Goal: Navigation & Orientation: Find specific page/section

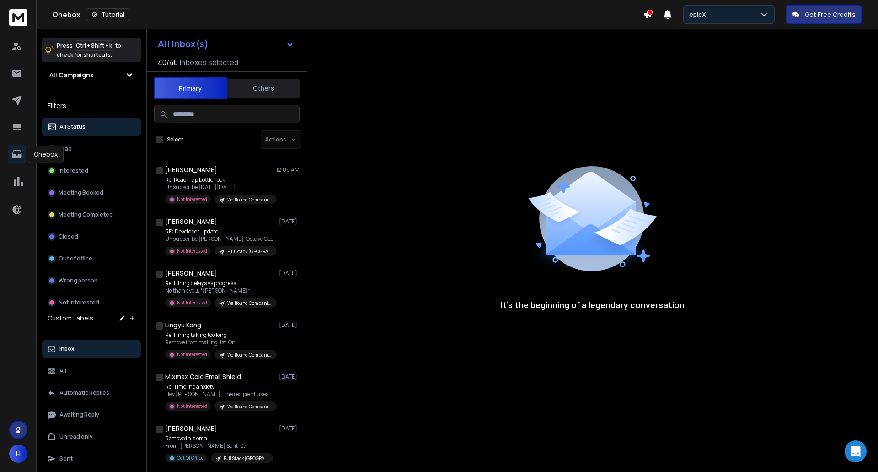
click at [742, 21] on button "epicX" at bounding box center [728, 14] width 91 height 18
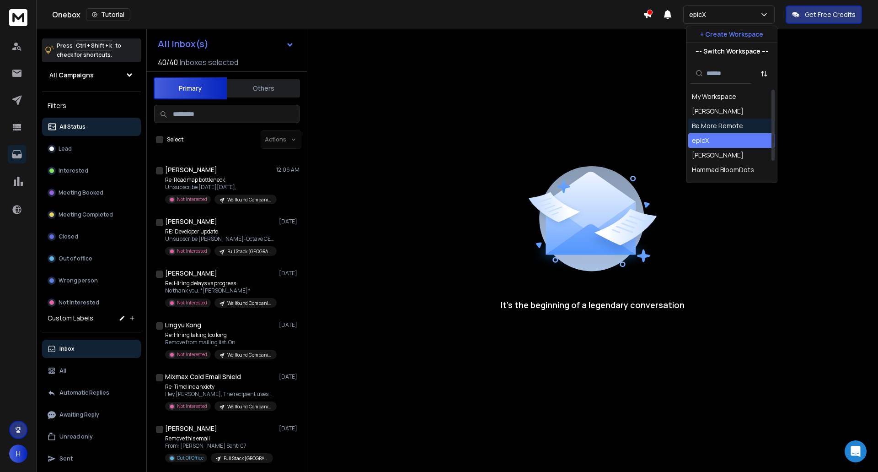
click at [713, 132] on div "Be More Remote" at bounding box center [731, 125] width 87 height 15
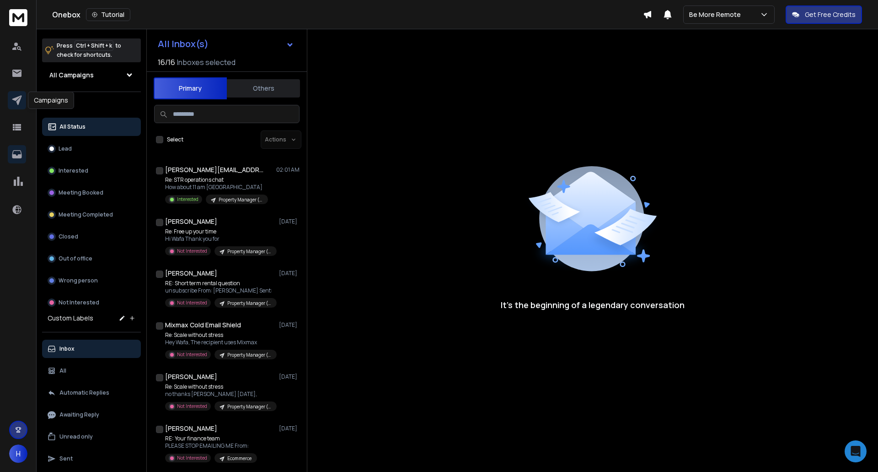
click at [19, 99] on icon at bounding box center [17, 101] width 10 height 10
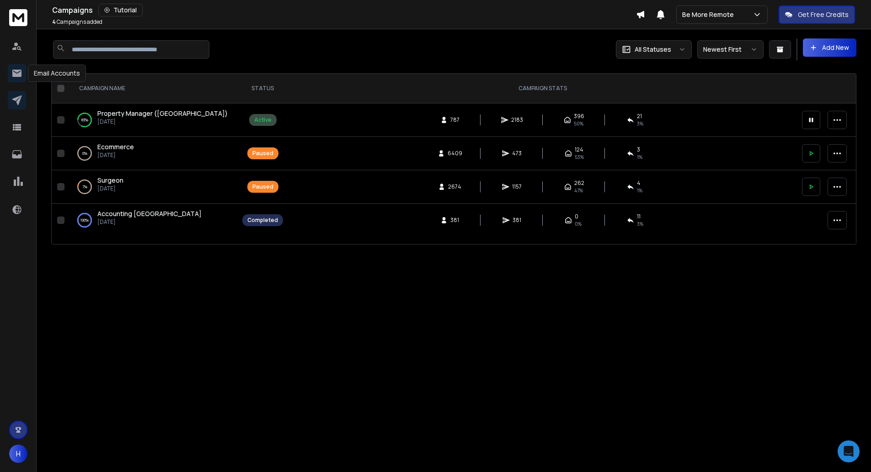
click at [20, 73] on icon at bounding box center [16, 73] width 9 height 7
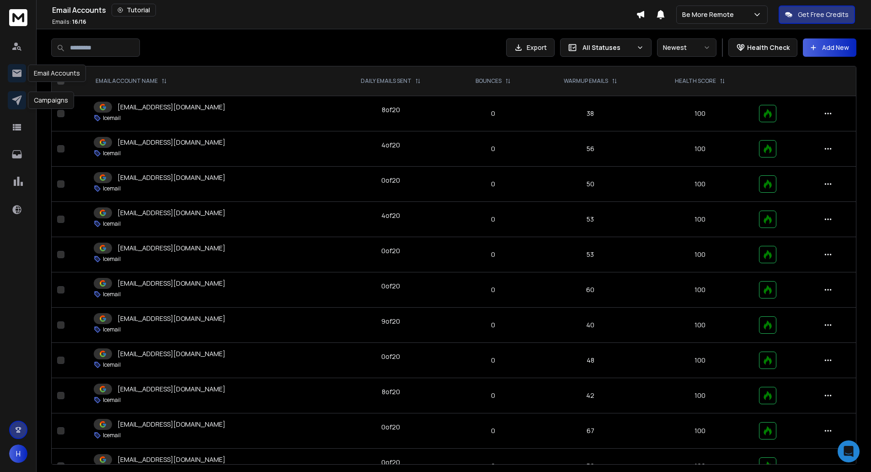
click at [9, 94] on link at bounding box center [17, 100] width 18 height 18
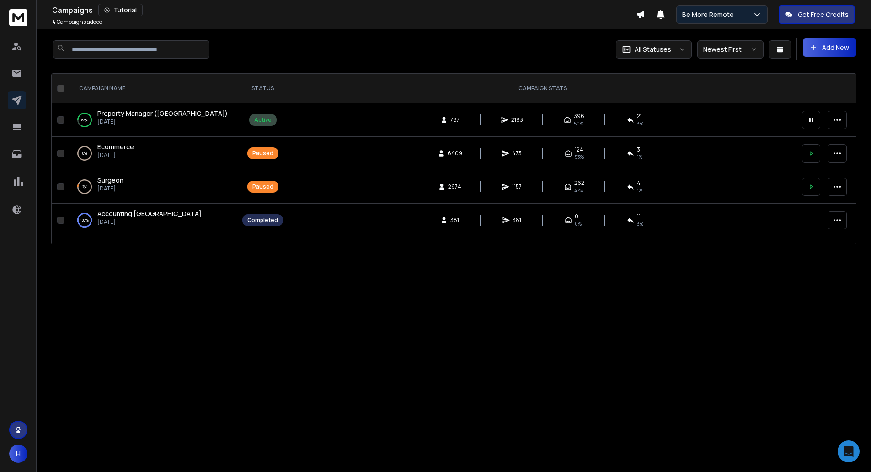
click at [698, 17] on p "Be More Remote" at bounding box center [709, 14] width 55 height 9
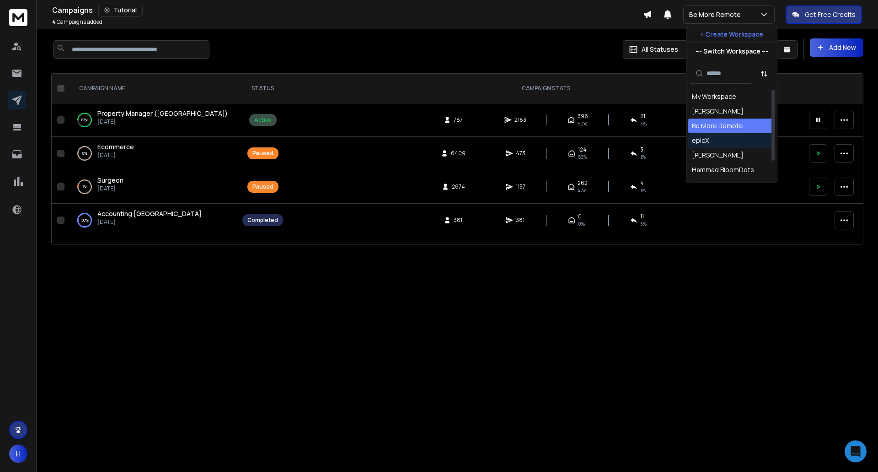
click at [704, 147] on div "epicX" at bounding box center [731, 140] width 87 height 15
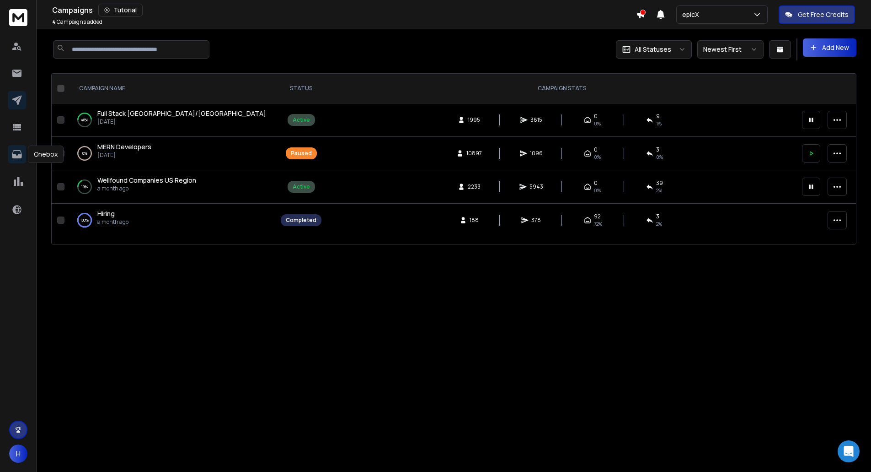
click at [15, 150] on icon at bounding box center [17, 154] width 10 height 8
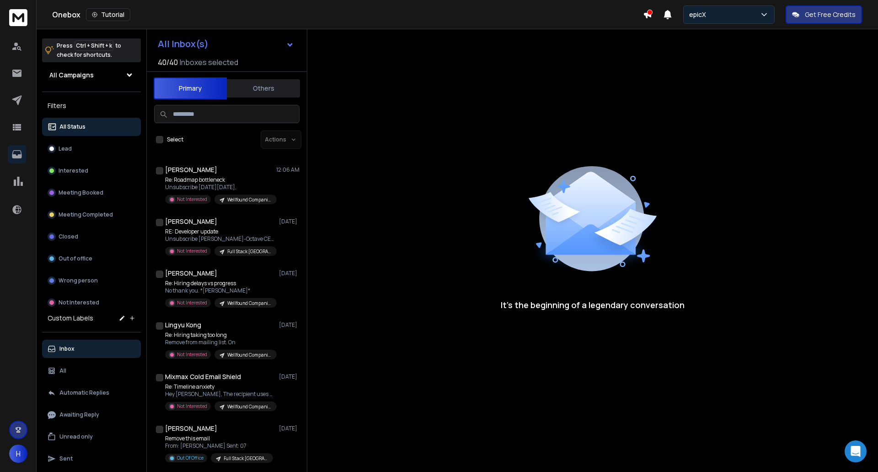
click at [709, 19] on p "epicX" at bounding box center [699, 14] width 21 height 9
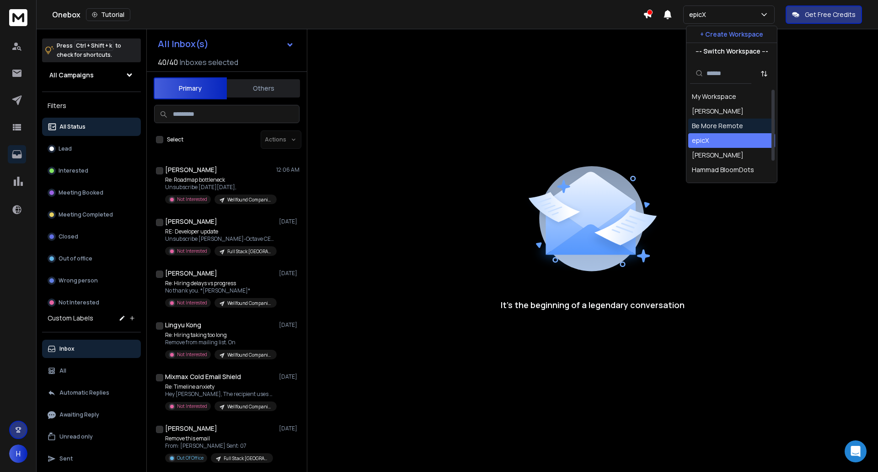
click at [706, 125] on div "Be More Remote" at bounding box center [717, 125] width 51 height 9
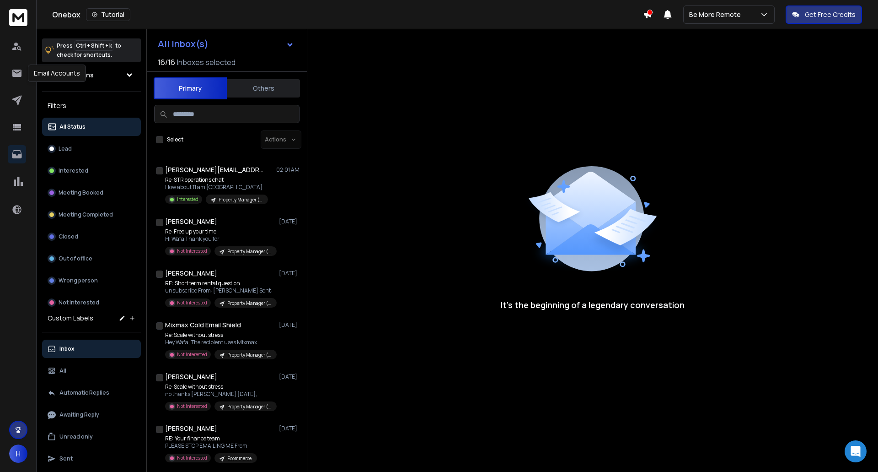
click at [26, 70] on link at bounding box center [17, 73] width 18 height 18
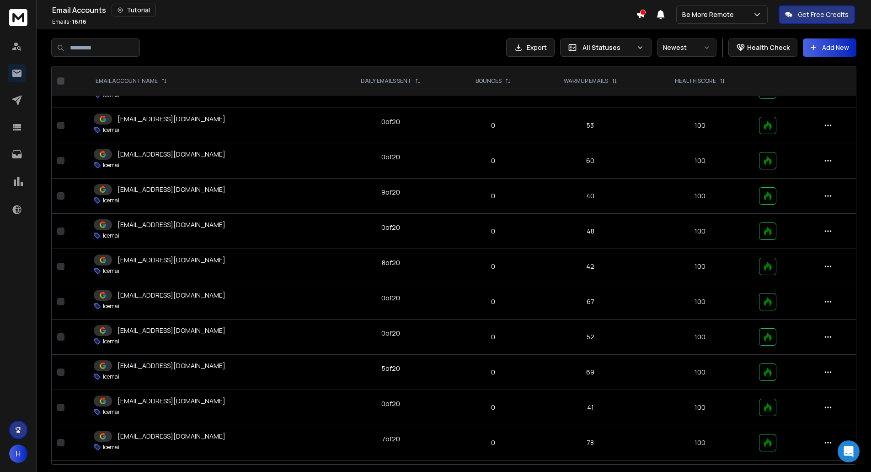
scroll to position [203, 0]
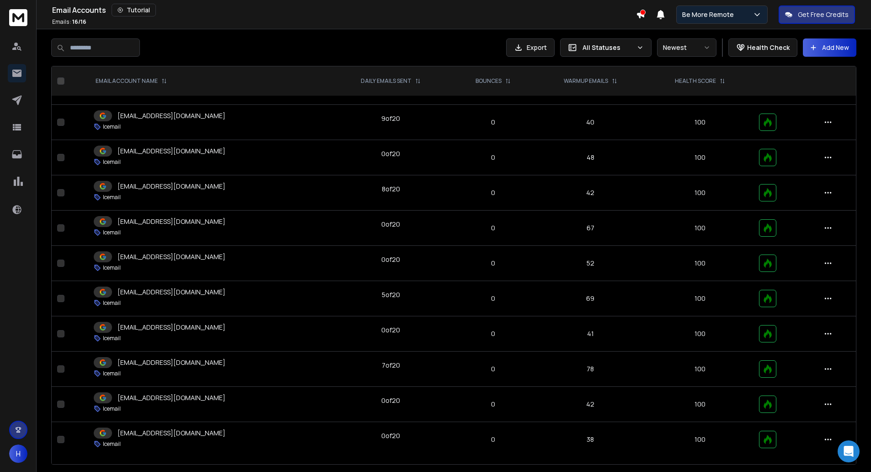
click at [705, 16] on p "Be More Remote" at bounding box center [709, 14] width 55 height 9
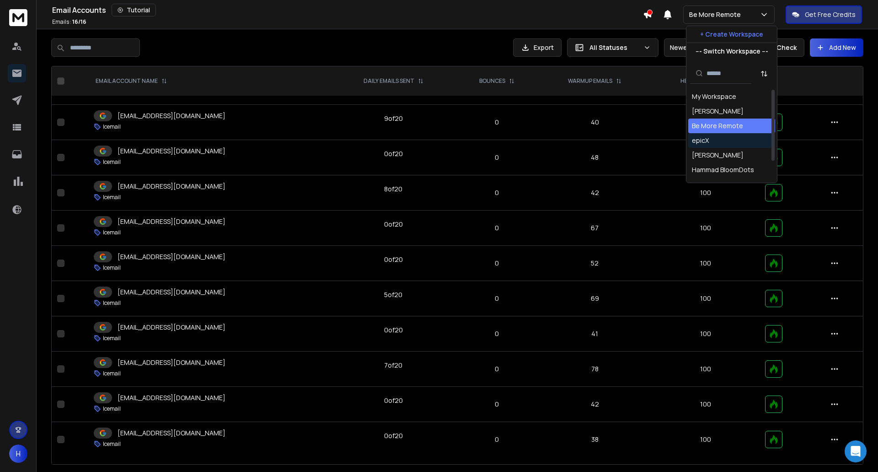
click at [709, 142] on div "epicX" at bounding box center [731, 140] width 87 height 15
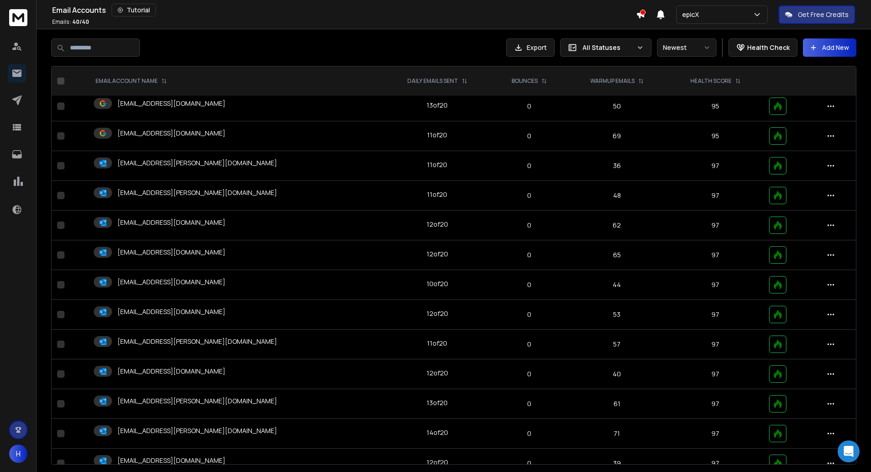
scroll to position [828, 0]
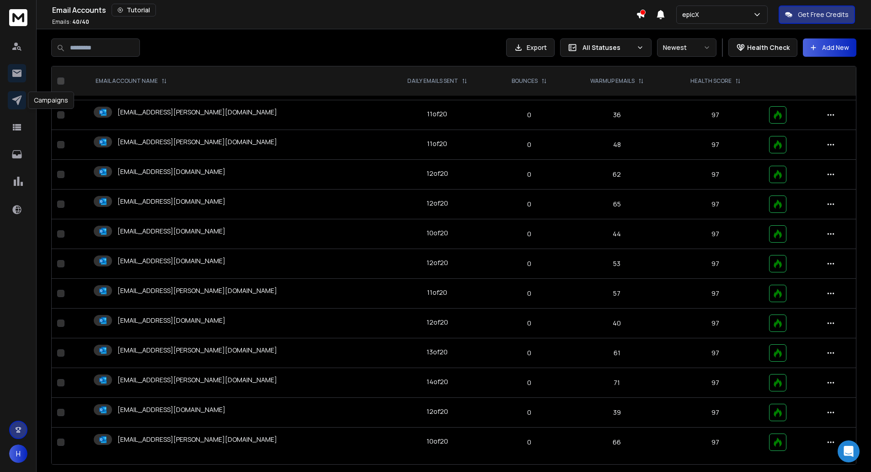
click at [16, 97] on icon at bounding box center [16, 100] width 11 height 11
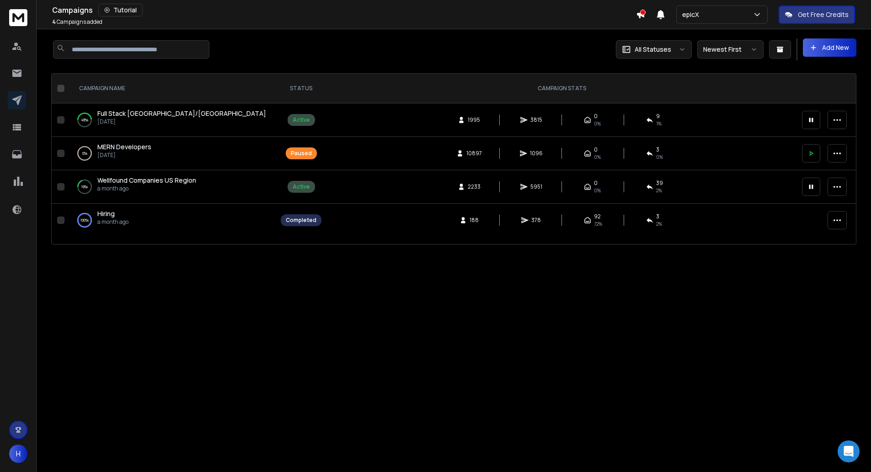
click at [155, 119] on p "[DATE]" at bounding box center [181, 121] width 169 height 7
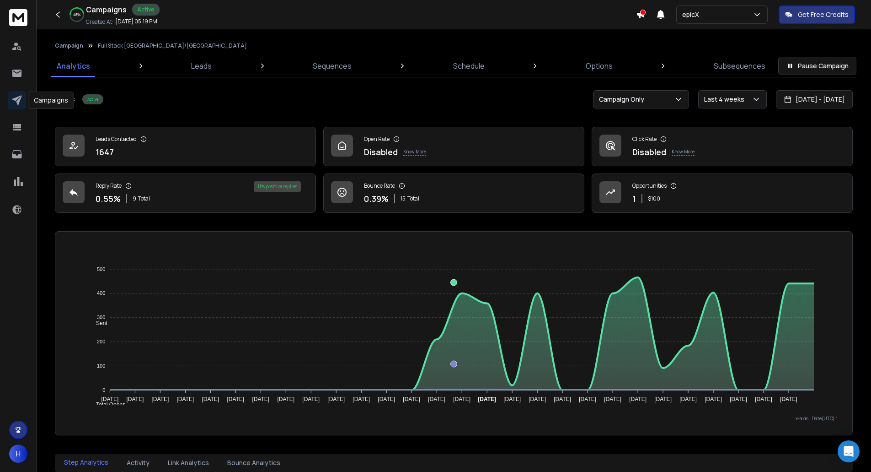
click at [22, 93] on link at bounding box center [17, 100] width 18 height 18
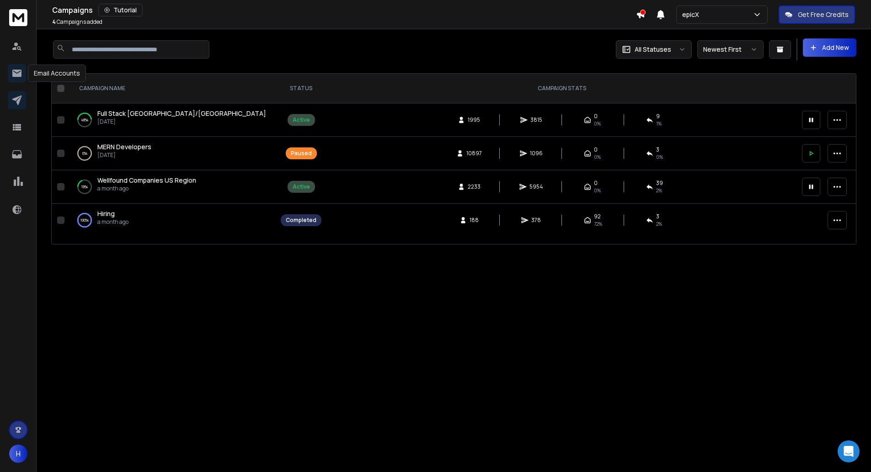
click at [17, 70] on icon at bounding box center [16, 73] width 9 height 7
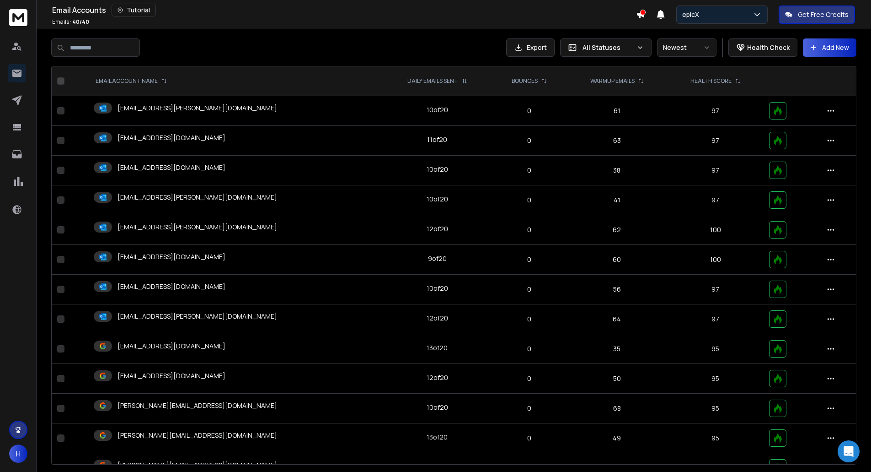
click at [724, 9] on button "epicX" at bounding box center [721, 14] width 91 height 18
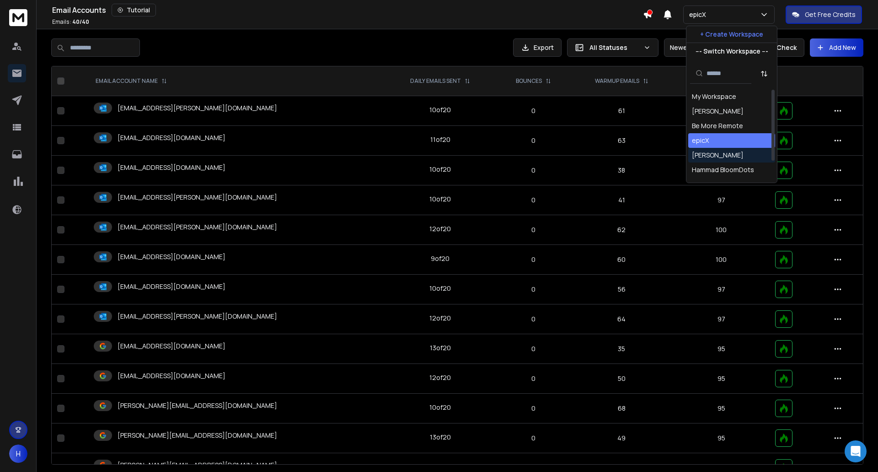
click at [327, 31] on div "Export All Statuses Newest Health Check Add New EMAIL ACCOUNT NAME DAILY EMAILS…" at bounding box center [458, 251] width 842 height 444
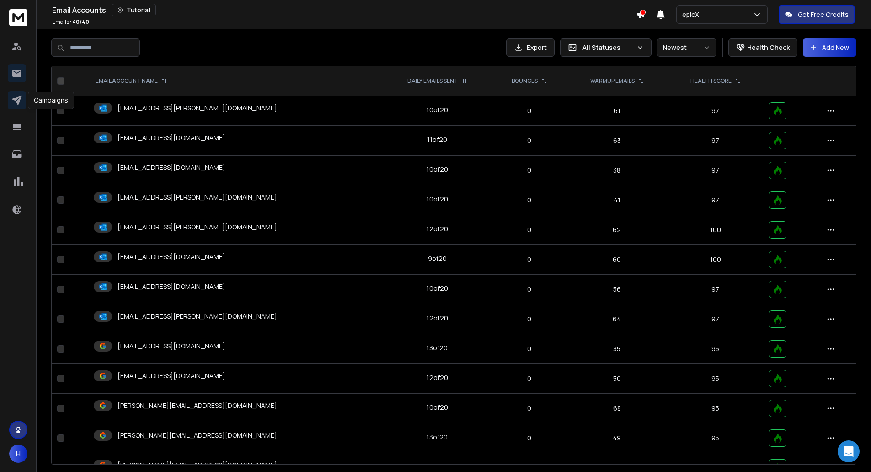
click at [24, 107] on link at bounding box center [17, 100] width 18 height 18
